Goal: Task Accomplishment & Management: Manage account settings

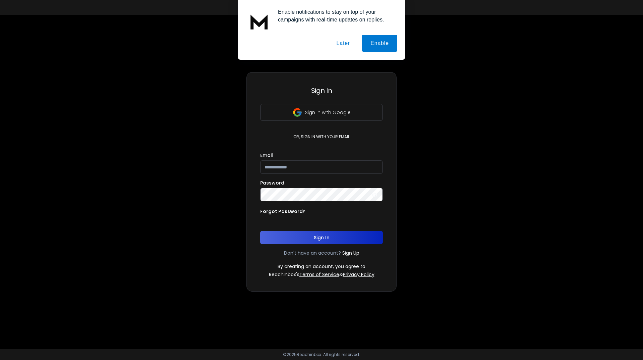
type input "**********"
click at [333, 242] on button "Sign In" at bounding box center [321, 237] width 123 height 13
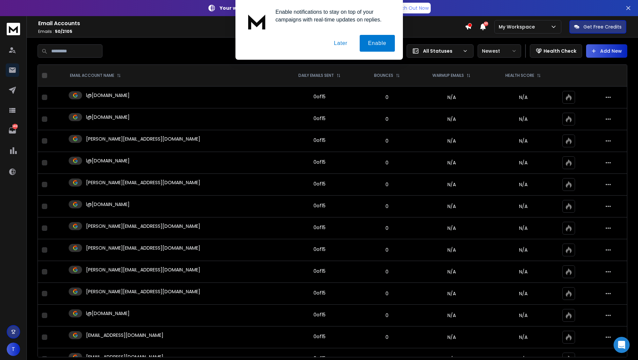
click at [338, 48] on button "Later" at bounding box center [341, 43] width 30 height 17
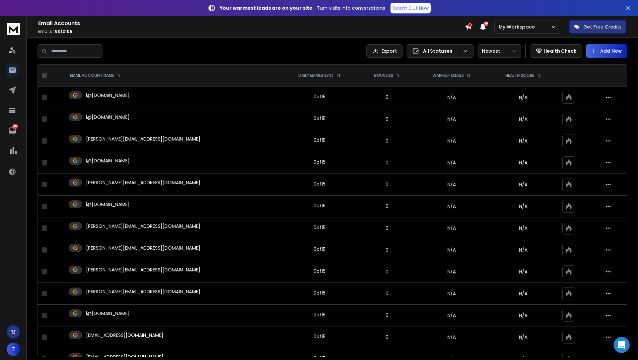
click at [600, 48] on button "Add New" at bounding box center [606, 50] width 41 height 13
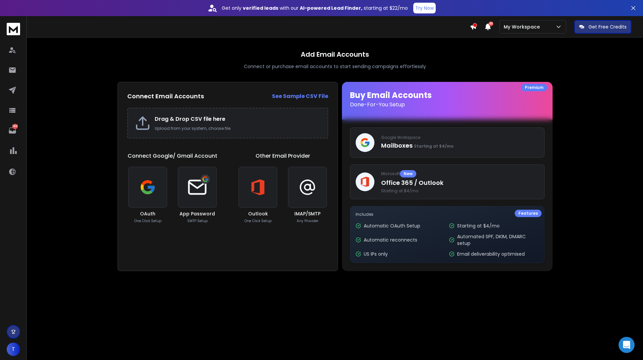
click at [149, 194] on icon at bounding box center [147, 187] width 17 height 20
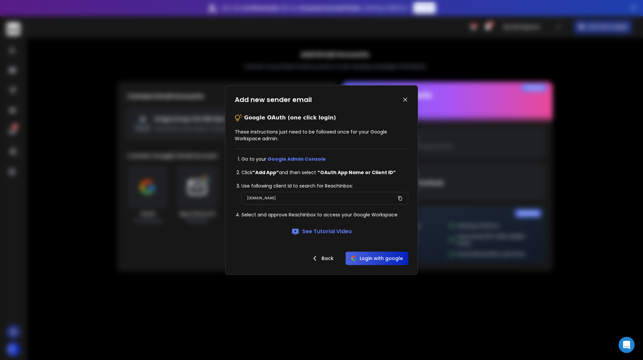
click at [372, 255] on button "Login with google" at bounding box center [377, 257] width 63 height 13
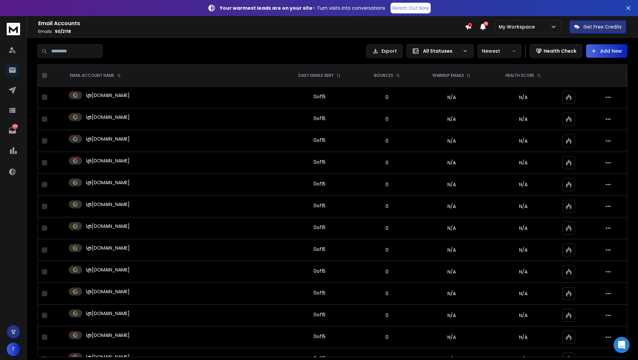
click at [598, 52] on button "Add New" at bounding box center [606, 50] width 41 height 13
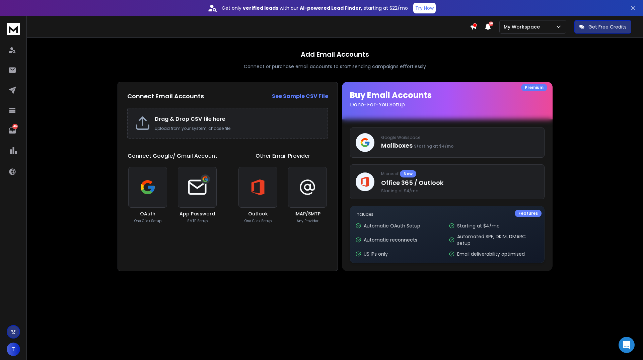
drag, startPoint x: 129, startPoint y: 190, endPoint x: 156, endPoint y: 196, distance: 28.1
click at [129, 190] on div "OAuth One Click Setup App Password SMTP Setup" at bounding box center [172, 195] width 91 height 57
click at [156, 196] on icon at bounding box center [147, 187] width 17 height 20
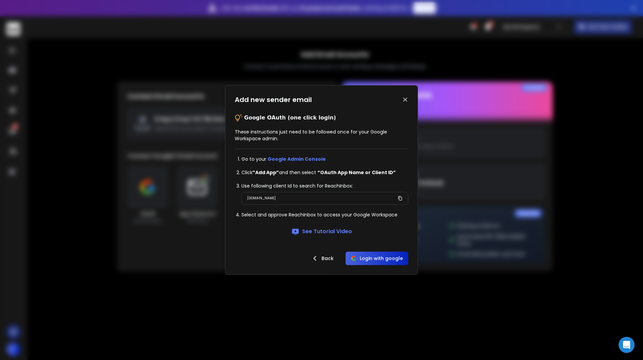
click at [361, 254] on button "Login with google" at bounding box center [377, 257] width 63 height 13
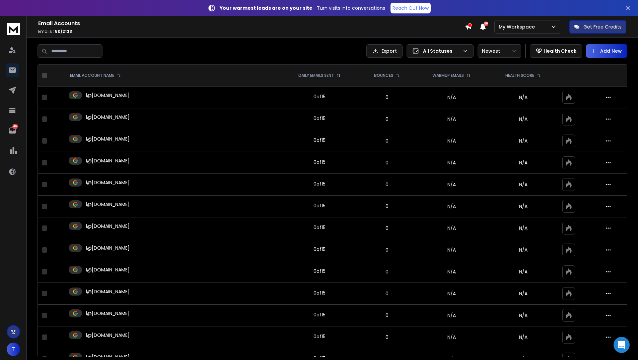
click at [596, 52] on icon at bounding box center [594, 51] width 5 height 5
click at [611, 51] on button "Add New" at bounding box center [606, 50] width 41 height 13
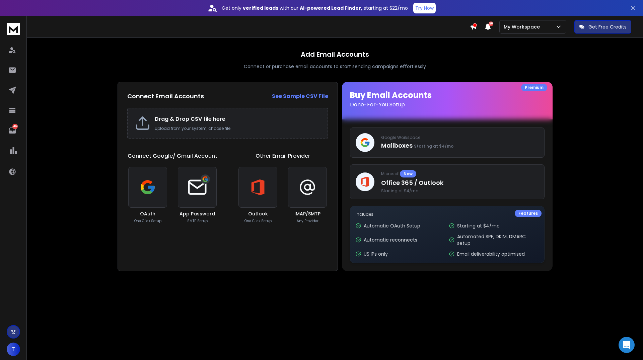
click at [146, 191] on icon at bounding box center [147, 191] width 11 height 6
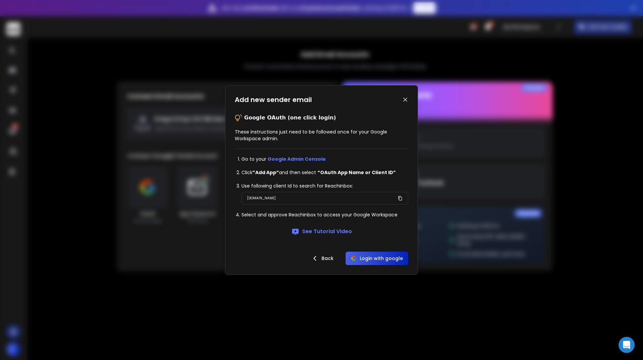
click at [374, 250] on div "Google OAuth (one click login) These instructions just need to be followed once…" at bounding box center [322, 189] width 174 height 151
click at [377, 254] on button "Login with google" at bounding box center [377, 257] width 63 height 13
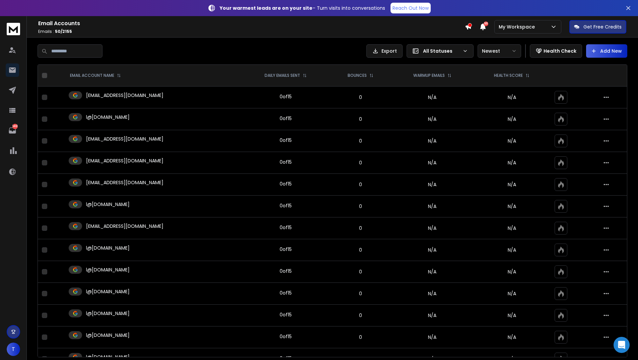
click at [616, 53] on button "Add New" at bounding box center [606, 50] width 41 height 13
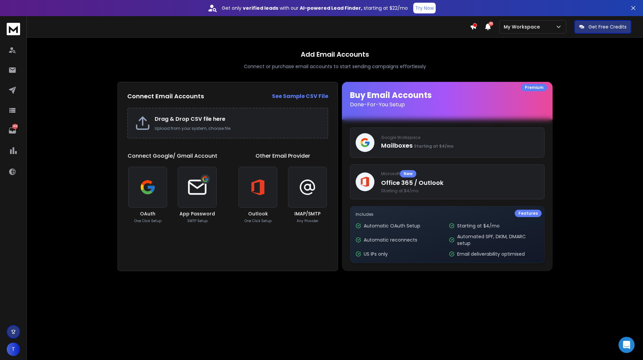
click at [150, 185] on icon at bounding box center [147, 187] width 17 height 20
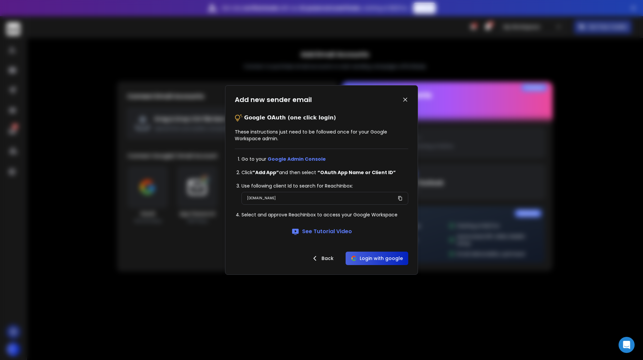
click at [393, 258] on button "Login with google" at bounding box center [377, 257] width 63 height 13
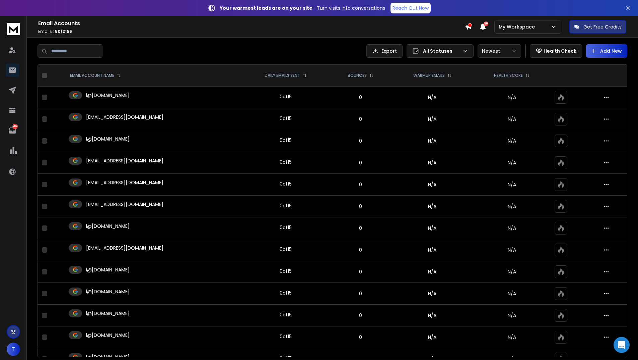
click at [606, 53] on button "Add New" at bounding box center [606, 50] width 41 height 13
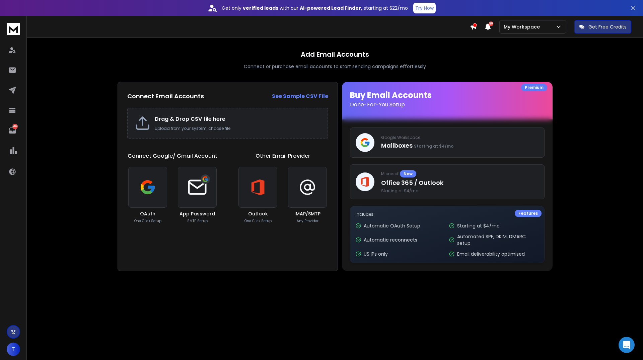
click at [158, 192] on div at bounding box center [147, 187] width 39 height 41
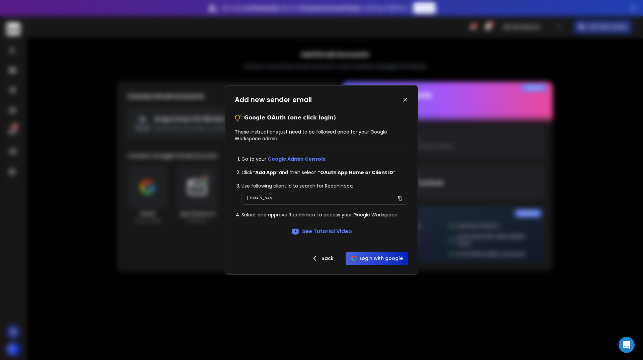
click at [377, 251] on button "Login with google" at bounding box center [377, 257] width 63 height 13
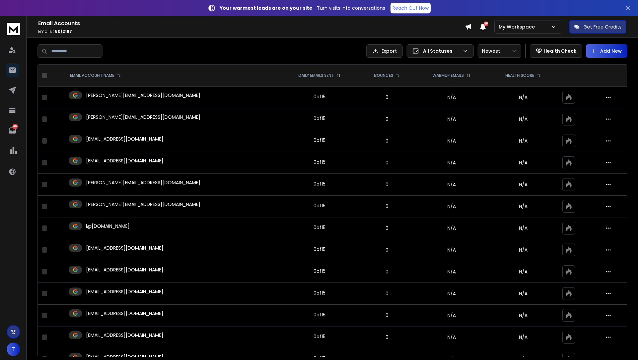
click at [601, 46] on button "Add New" at bounding box center [606, 50] width 41 height 13
click at [607, 45] on button "Add New" at bounding box center [606, 50] width 41 height 13
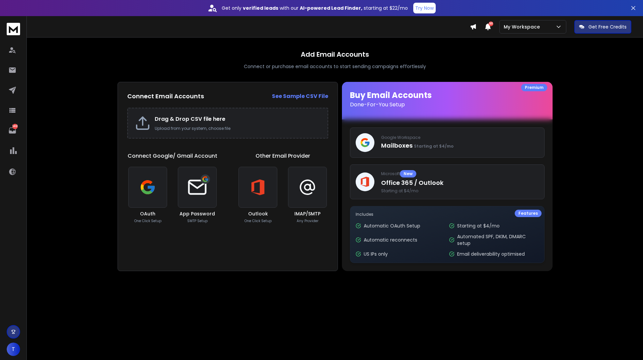
click at [156, 185] on icon at bounding box center [147, 187] width 17 height 20
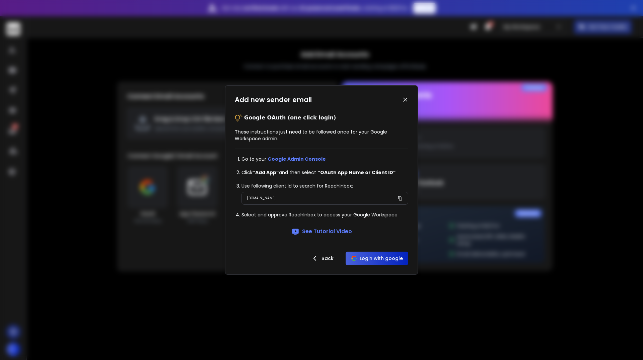
click at [346, 260] on div "Back Login with google" at bounding box center [322, 257] width 174 height 13
click at [353, 261] on icon at bounding box center [354, 258] width 6 height 6
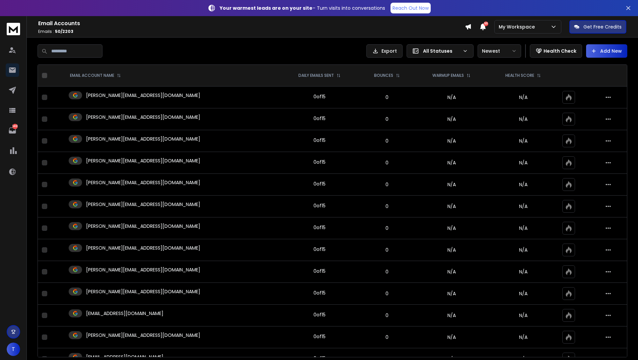
click at [596, 51] on icon at bounding box center [594, 51] width 5 height 5
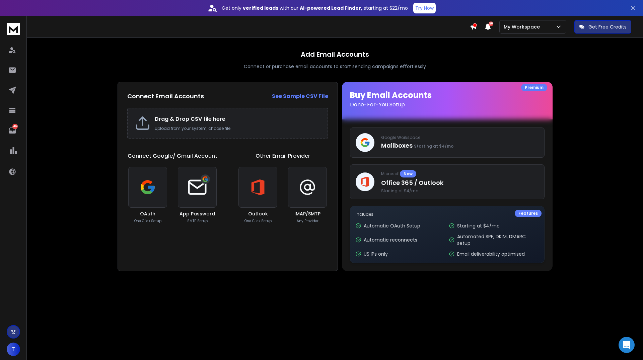
click at [142, 191] on icon at bounding box center [147, 187] width 17 height 20
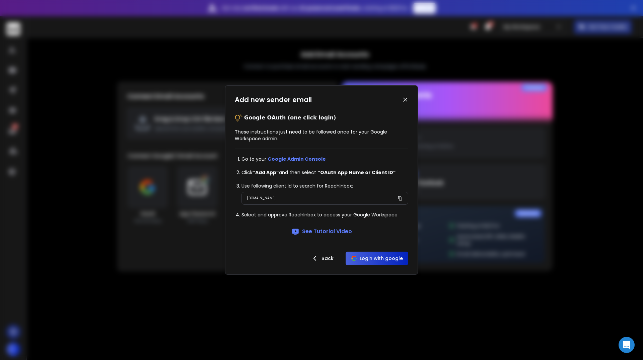
click at [369, 252] on button "Login with google" at bounding box center [377, 257] width 63 height 13
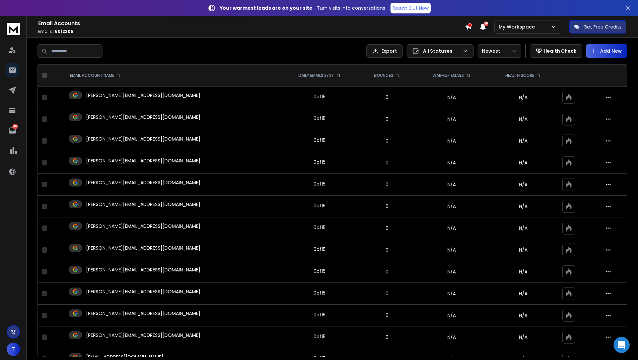
click at [610, 48] on button "Add New" at bounding box center [606, 50] width 41 height 13
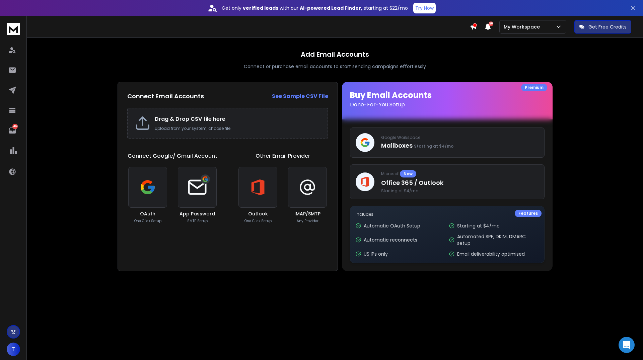
click at [150, 190] on icon at bounding box center [147, 187] width 17 height 20
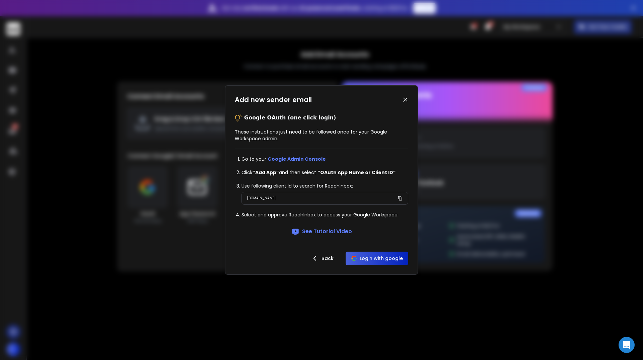
click at [358, 253] on button "Login with google" at bounding box center [377, 257] width 63 height 13
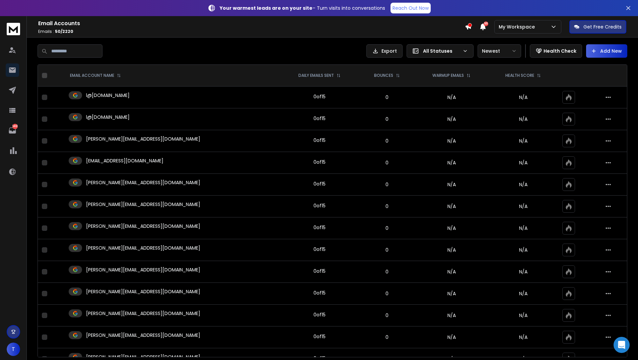
click at [602, 56] on button "Add New" at bounding box center [606, 50] width 41 height 13
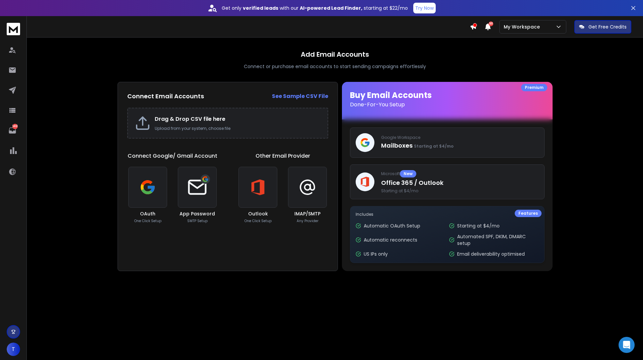
click at [147, 195] on icon at bounding box center [147, 187] width 17 height 20
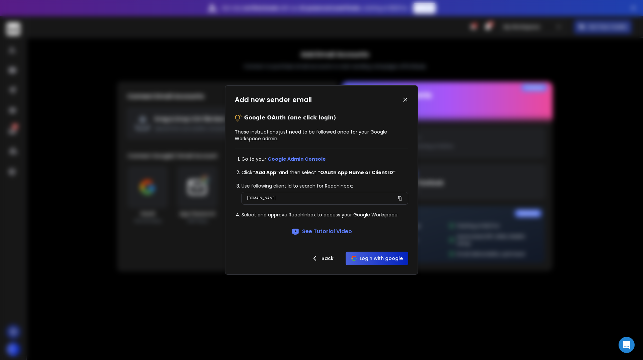
drag, startPoint x: 380, startPoint y: 256, endPoint x: 422, endPoint y: 253, distance: 42.7
click at [380, 256] on button "Login with google" at bounding box center [377, 257] width 63 height 13
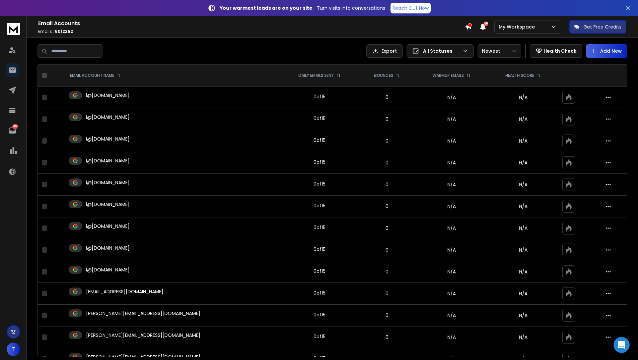
click at [598, 50] on button "Add New" at bounding box center [606, 50] width 41 height 13
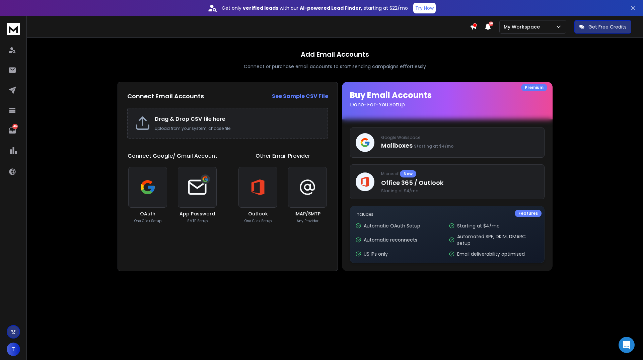
click at [138, 193] on div at bounding box center [147, 187] width 39 height 41
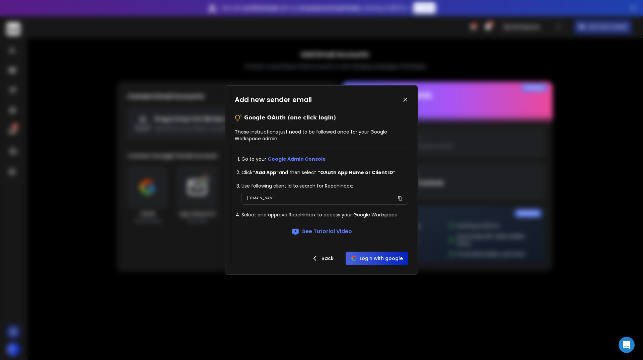
click at [383, 259] on button "Login with google" at bounding box center [377, 257] width 63 height 13
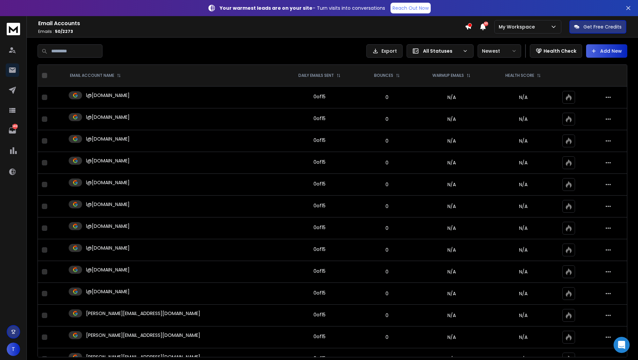
click at [603, 50] on button "Add New" at bounding box center [606, 50] width 41 height 13
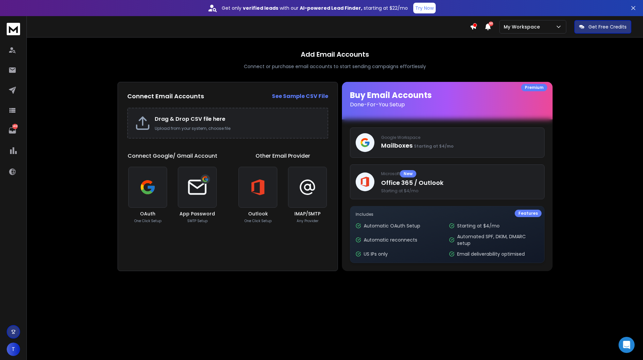
click at [152, 180] on icon at bounding box center [147, 187] width 17 height 20
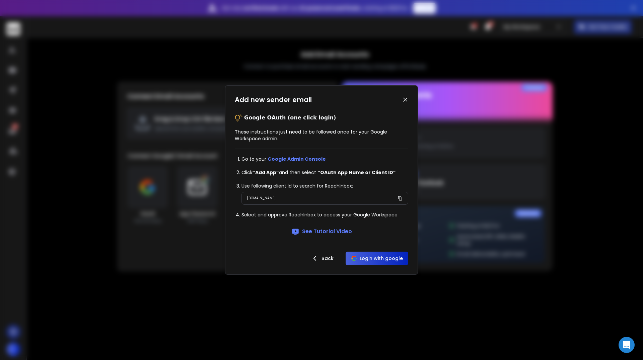
click at [360, 254] on button "Login with google" at bounding box center [377, 257] width 63 height 13
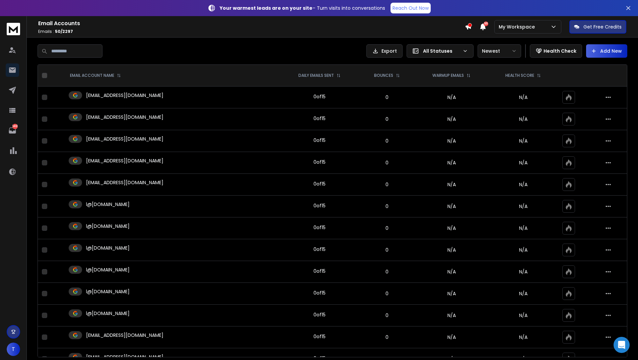
click at [588, 55] on button "Add New" at bounding box center [606, 50] width 41 height 13
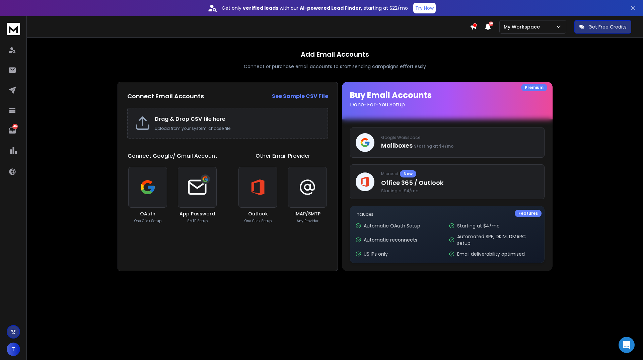
click at [130, 186] on div at bounding box center [147, 187] width 39 height 41
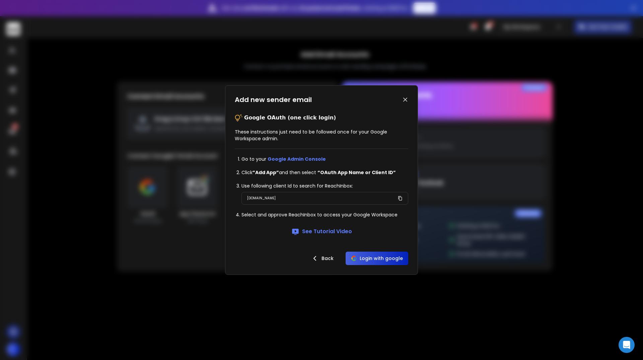
click at [372, 251] on div "Google OAuth (one click login) These instructions just need to be followed once…" at bounding box center [322, 189] width 174 height 151
click at [375, 254] on button "Login with google" at bounding box center [377, 257] width 63 height 13
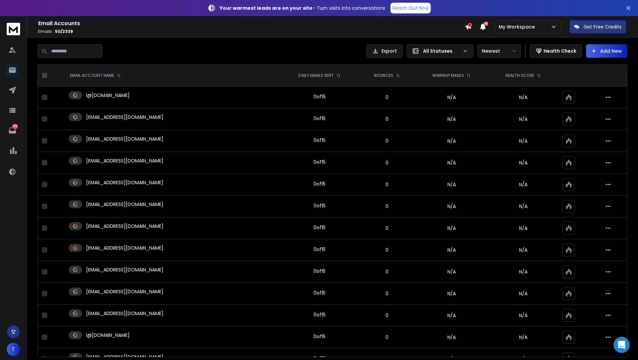
click at [610, 49] on button "Add New" at bounding box center [606, 50] width 41 height 13
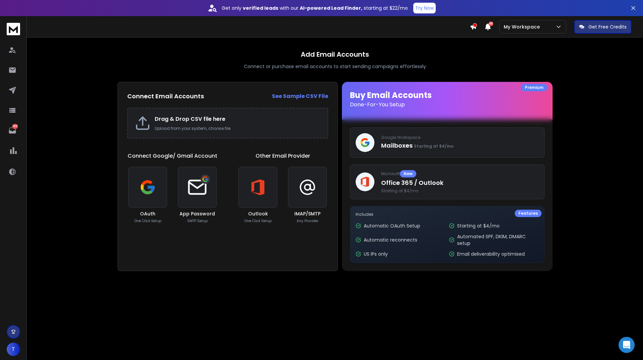
click at [125, 192] on div "Connect Email Accounts See Sample CSV File Drag & Drop CSV file here Upload fro…" at bounding box center [228, 176] width 220 height 189
click at [167, 199] on div at bounding box center [147, 187] width 39 height 41
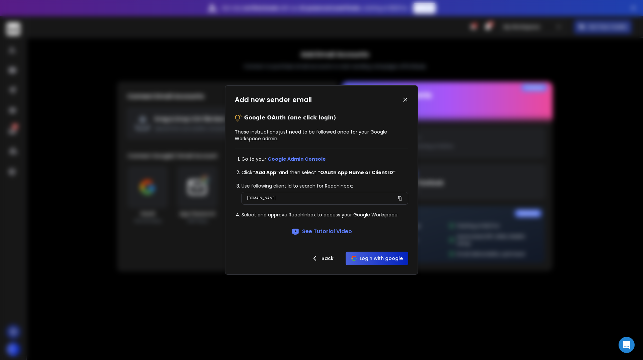
click at [380, 253] on button "Login with google" at bounding box center [377, 257] width 63 height 13
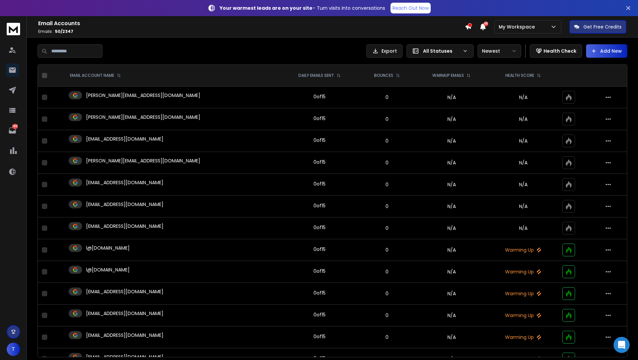
click at [594, 58] on div "Export All Statuses Newest Health Check Add New EMAIL ACCOUNT NAME DAILY EMAILS…" at bounding box center [333, 200] width 590 height 313
click at [596, 52] on icon at bounding box center [594, 51] width 5 height 5
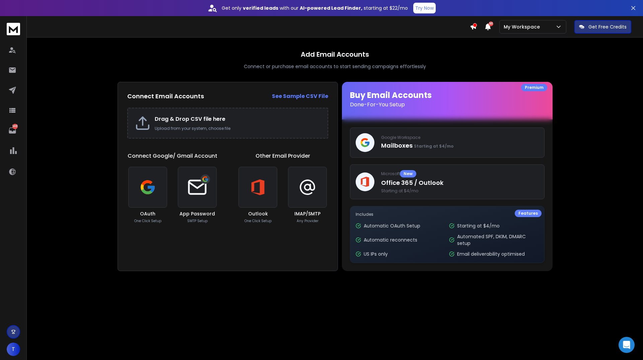
click at [144, 191] on icon at bounding box center [147, 191] width 11 height 6
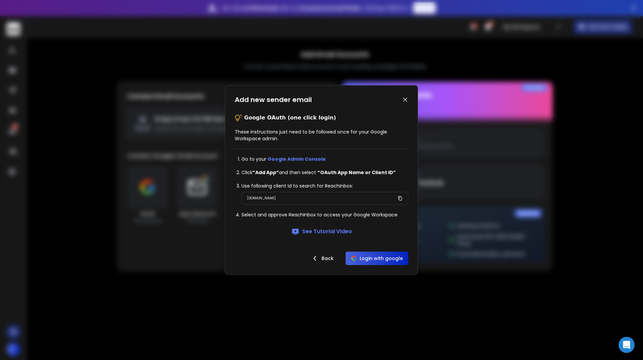
click at [396, 254] on button "Login with google" at bounding box center [377, 257] width 63 height 13
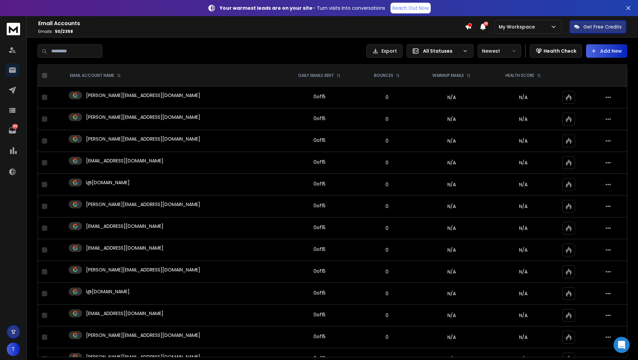
click at [606, 53] on button "Add New" at bounding box center [606, 50] width 41 height 13
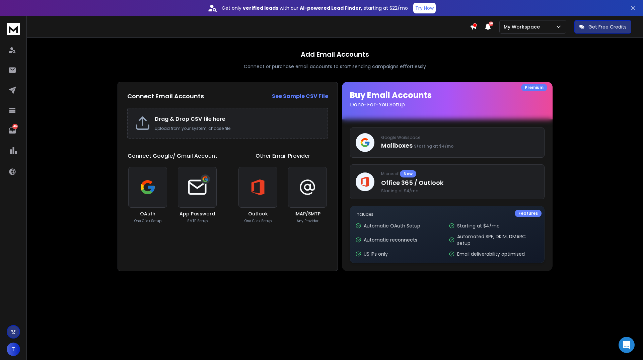
click at [158, 192] on div at bounding box center [147, 187] width 39 height 41
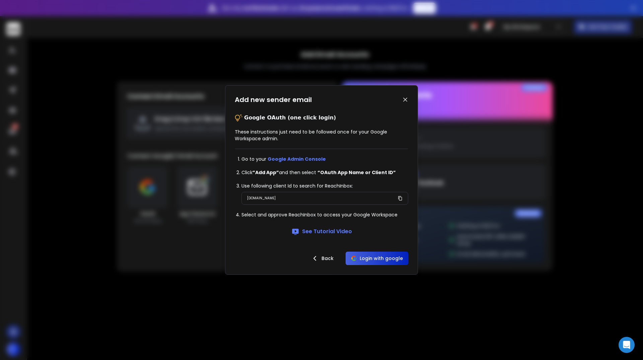
click at [379, 255] on button "Login with google" at bounding box center [377, 257] width 63 height 13
